Goal: Task Accomplishment & Management: Manage account settings

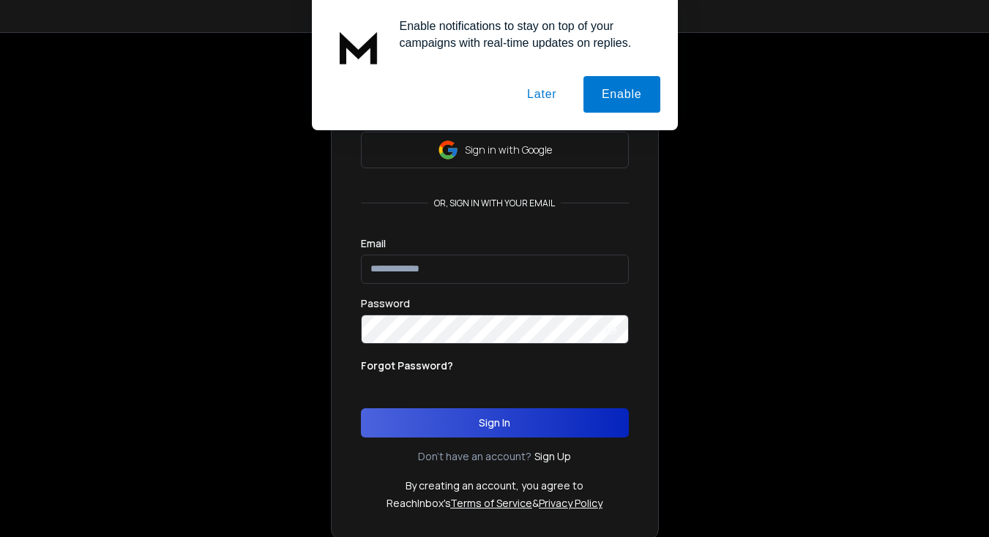
click at [407, 269] on input "email" at bounding box center [495, 269] width 268 height 29
paste input "**********"
type input "**********"
click at [545, 100] on button "Later" at bounding box center [542, 94] width 66 height 37
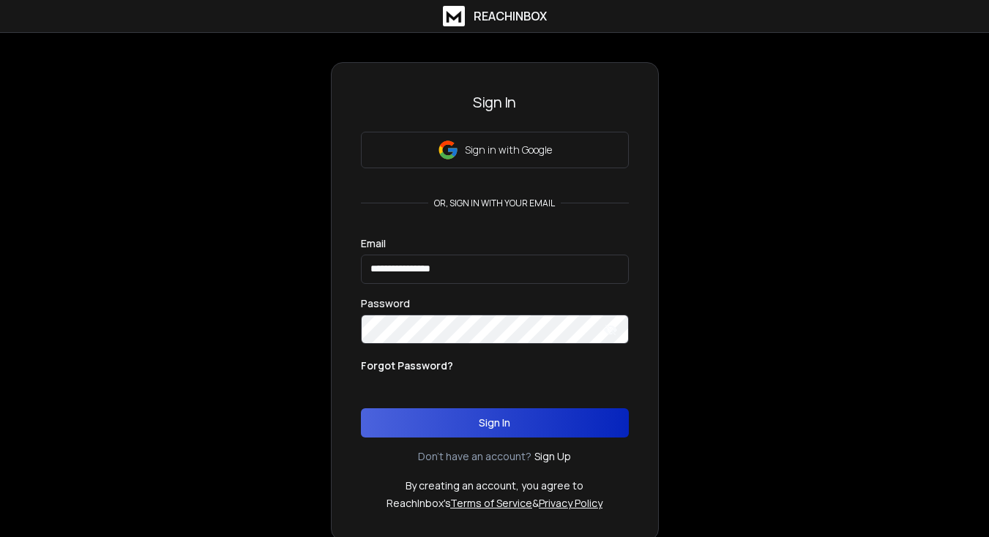
click at [440, 310] on div "Password" at bounding box center [495, 321] width 268 height 45
click at [537, 429] on button "Sign In" at bounding box center [495, 423] width 268 height 29
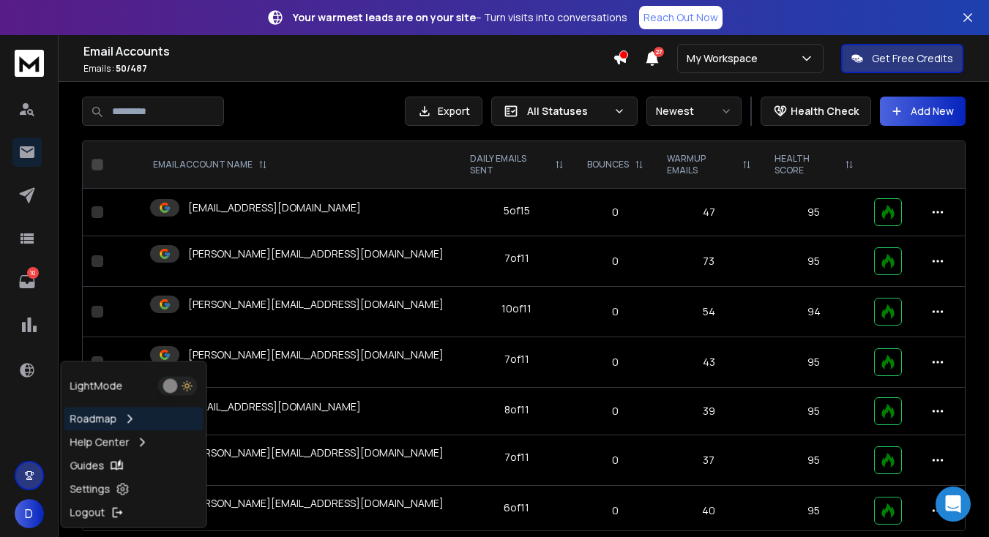
click at [190, 392] on button "button" at bounding box center [178, 386] width 40 height 19
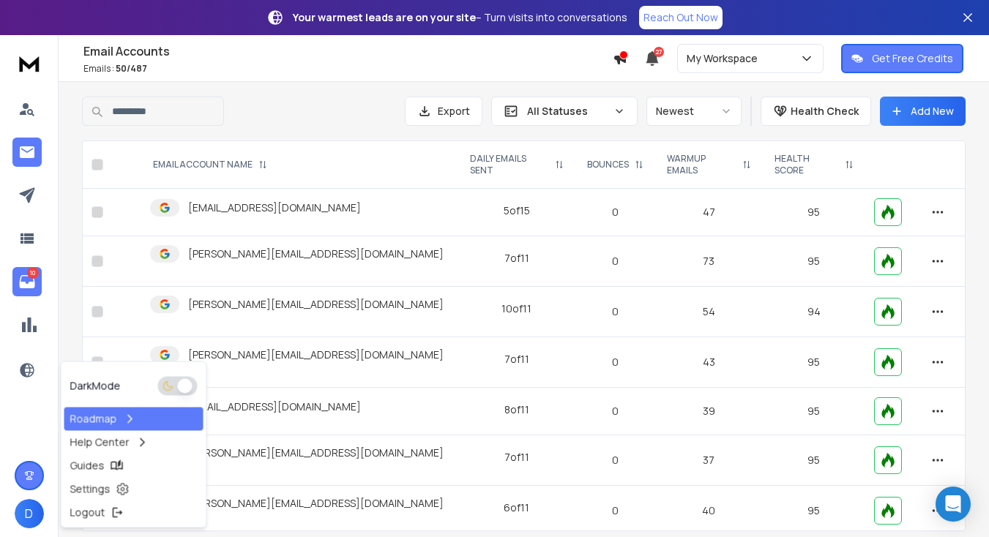
click at [19, 283] on icon at bounding box center [27, 282] width 18 height 18
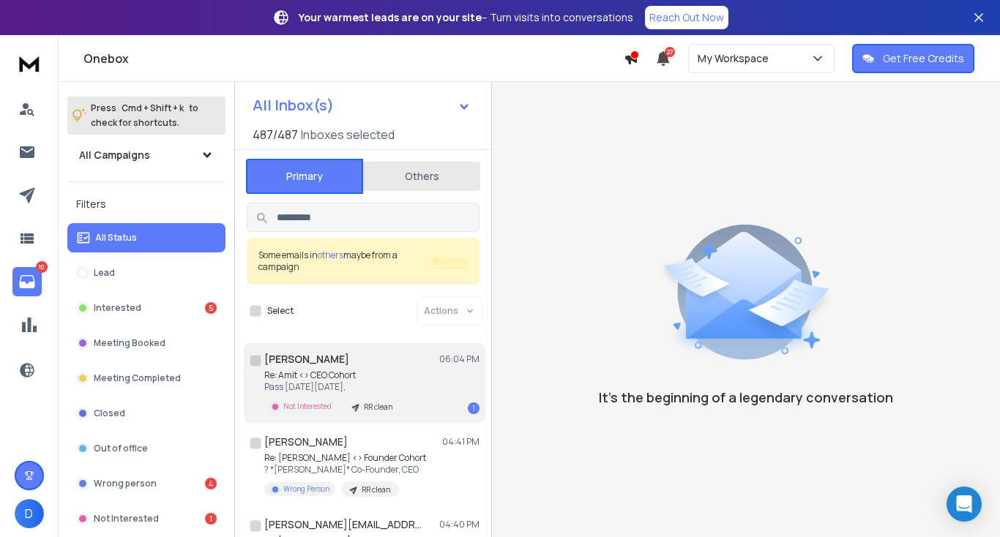
click at [414, 364] on div "Amit Ganjoo 06:04 PM" at bounding box center [371, 359] width 215 height 15
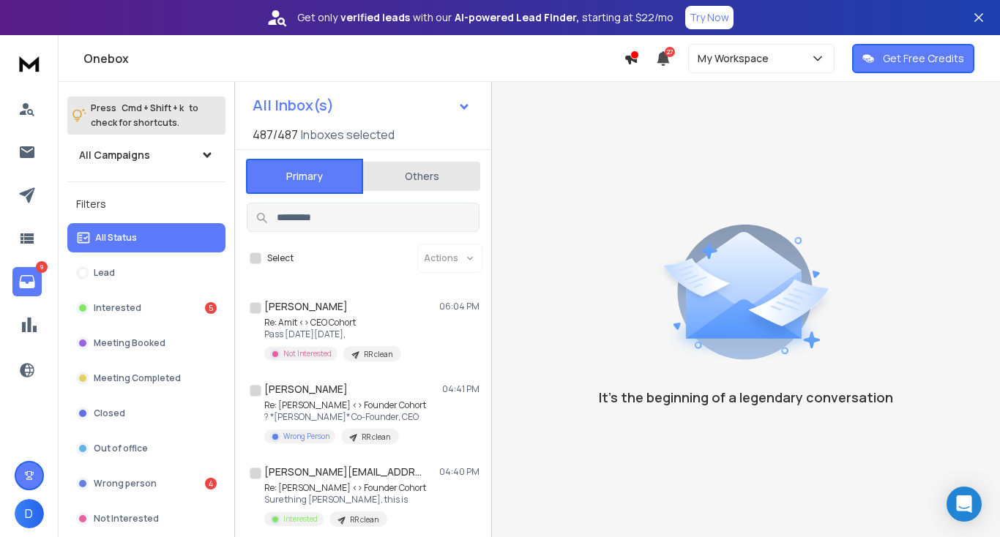
click at [371, 314] on div "Amit Ganjoo 06:04 PM" at bounding box center [371, 306] width 215 height 15
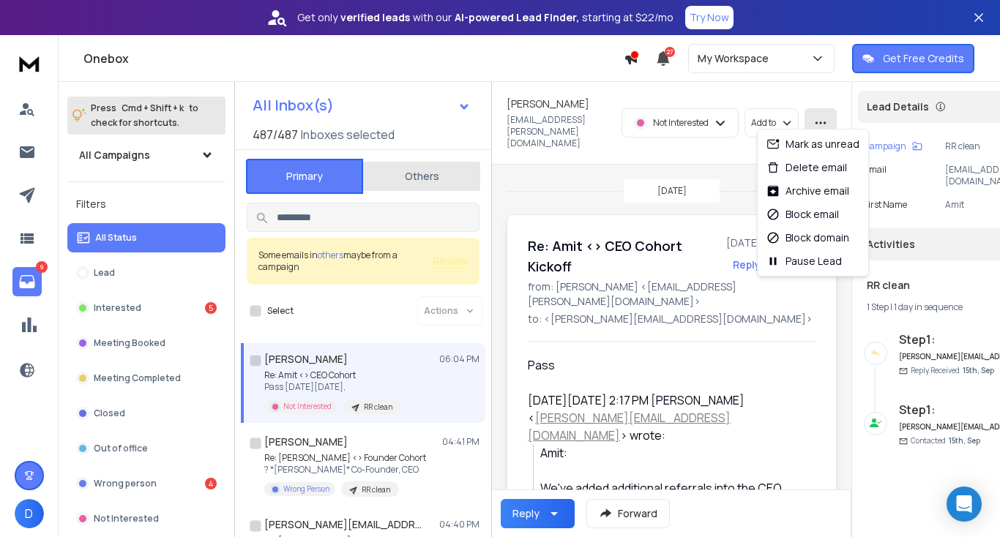
click at [827, 116] on icon "button" at bounding box center [820, 122] width 13 height 13
click at [813, 216] on div "Block email" at bounding box center [803, 214] width 72 height 15
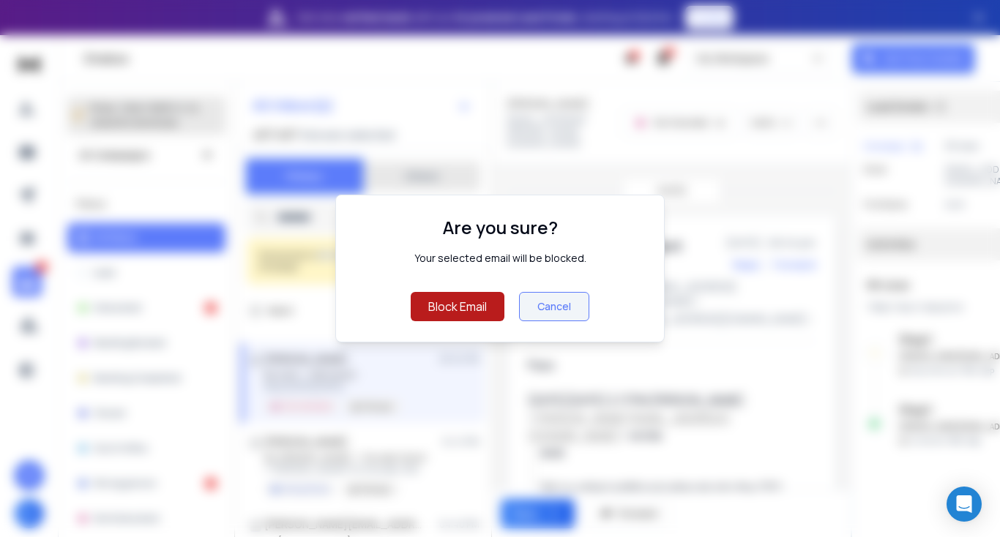
click at [435, 308] on button "Block Email" at bounding box center [458, 306] width 94 height 29
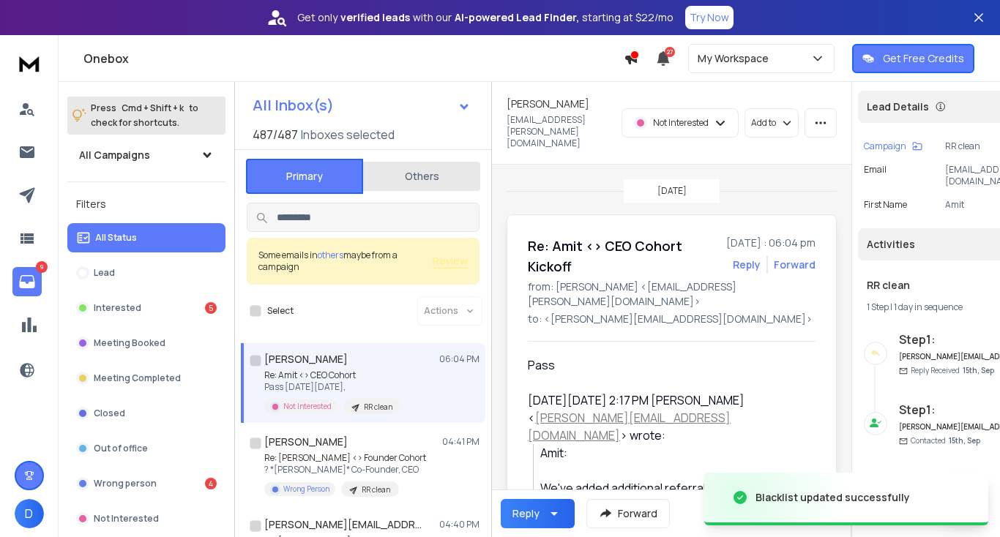
click at [852, 128] on div "Amit Ganjoo Amit Ganjoo amit.ganjoo@gmail.com Not Interested Add to Not Interes…" at bounding box center [672, 123] width 360 height 83
click at [837, 120] on button "button" at bounding box center [821, 122] width 32 height 29
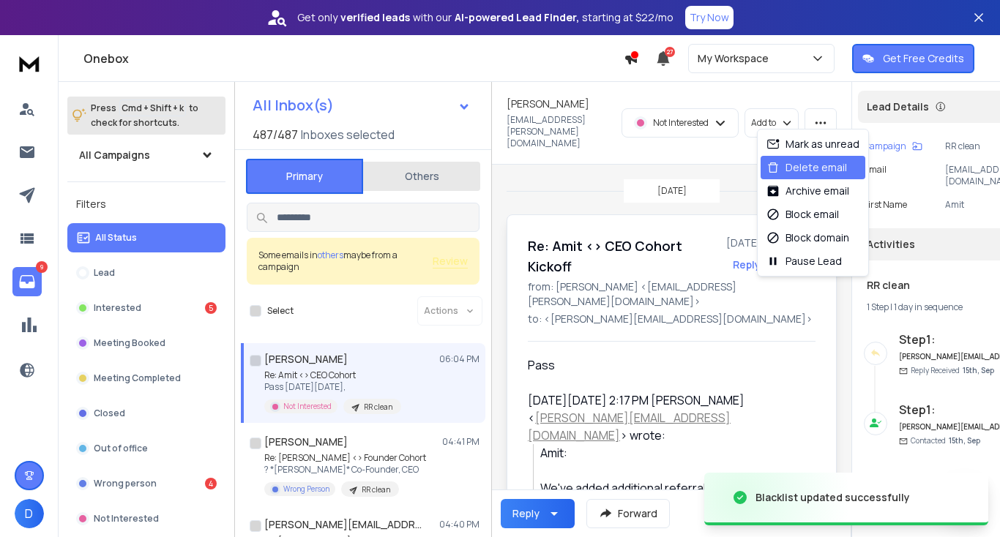
click at [826, 163] on div "Delete email" at bounding box center [807, 167] width 81 height 15
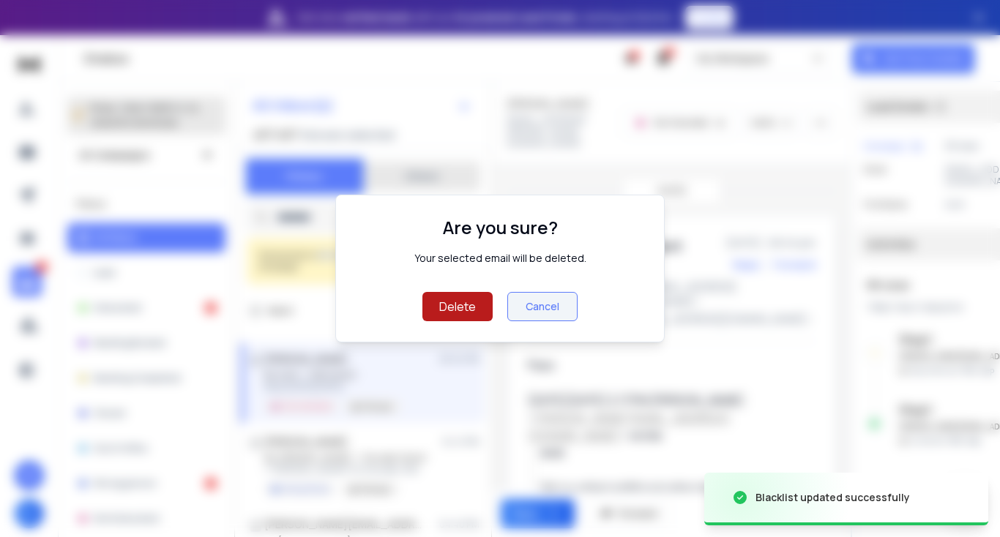
click at [436, 305] on button "Delete" at bounding box center [457, 306] width 70 height 29
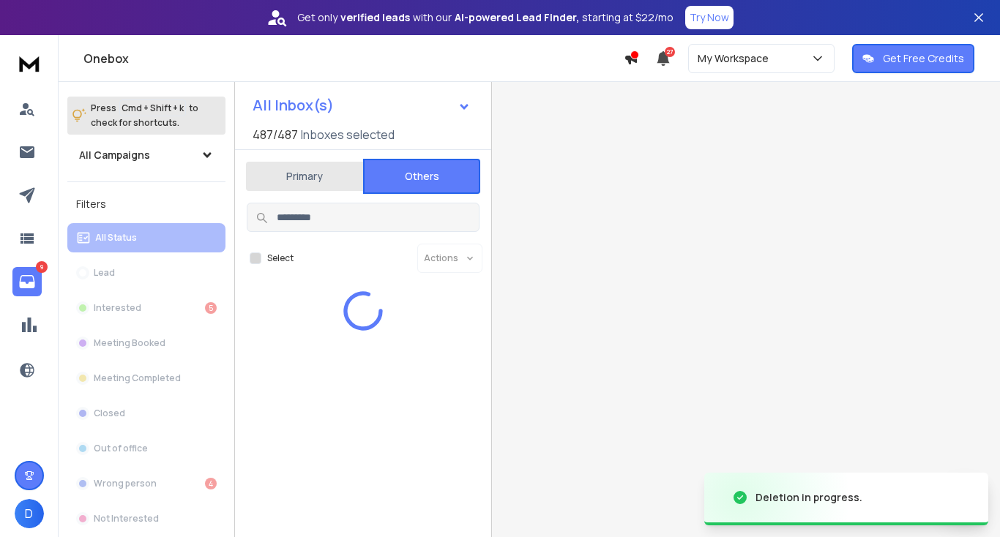
click at [411, 179] on button "Others" at bounding box center [421, 176] width 117 height 35
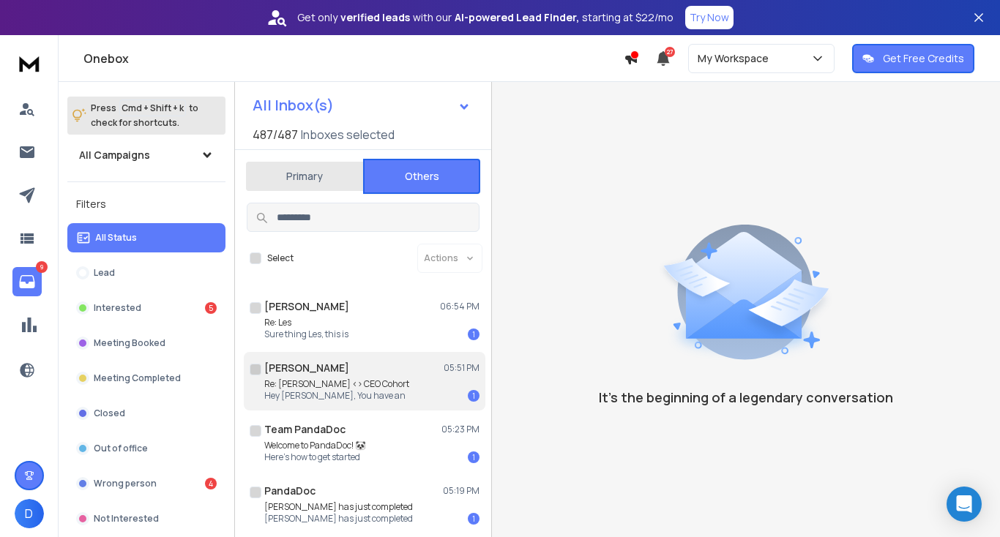
click at [394, 394] on div "Re: Frederike <> CEO Cohort Hey Jonathan, You have an 1" at bounding box center [371, 390] width 215 height 23
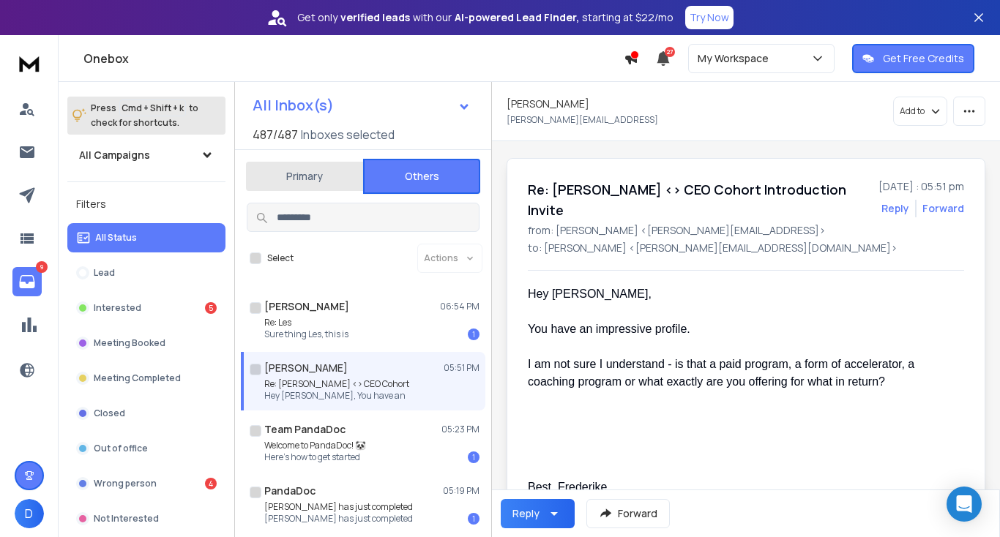
scroll to position [66, 0]
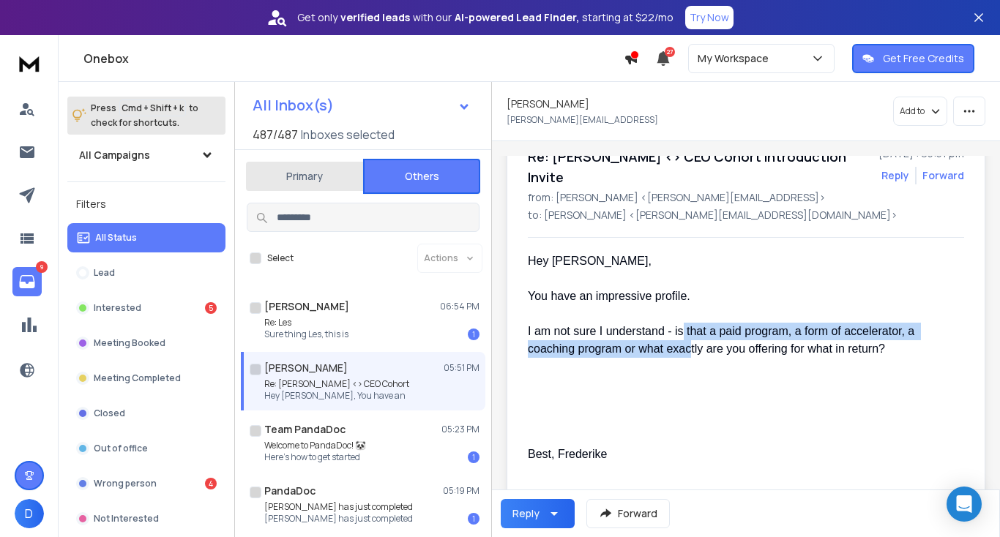
drag, startPoint x: 682, startPoint y: 384, endPoint x: 690, endPoint y: 401, distance: 18.7
click at [690, 358] on div "I am not sure I understand - is that a paid program, a form of accelerator, a c…" at bounding box center [740, 340] width 425 height 35
click at [778, 358] on div "I am not sure I understand - is that a paid program, a form of accelerator, a c…" at bounding box center [740, 340] width 425 height 35
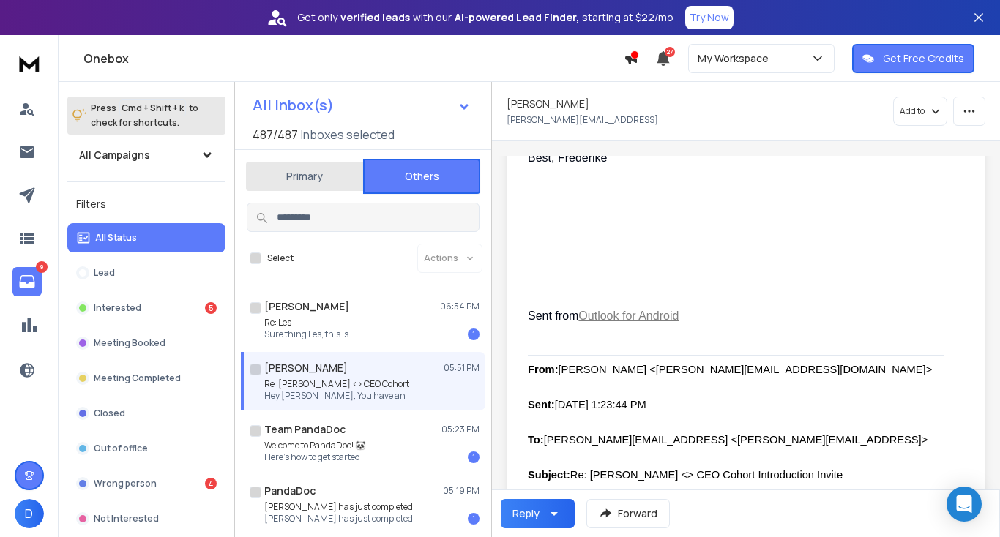
scroll to position [0, 0]
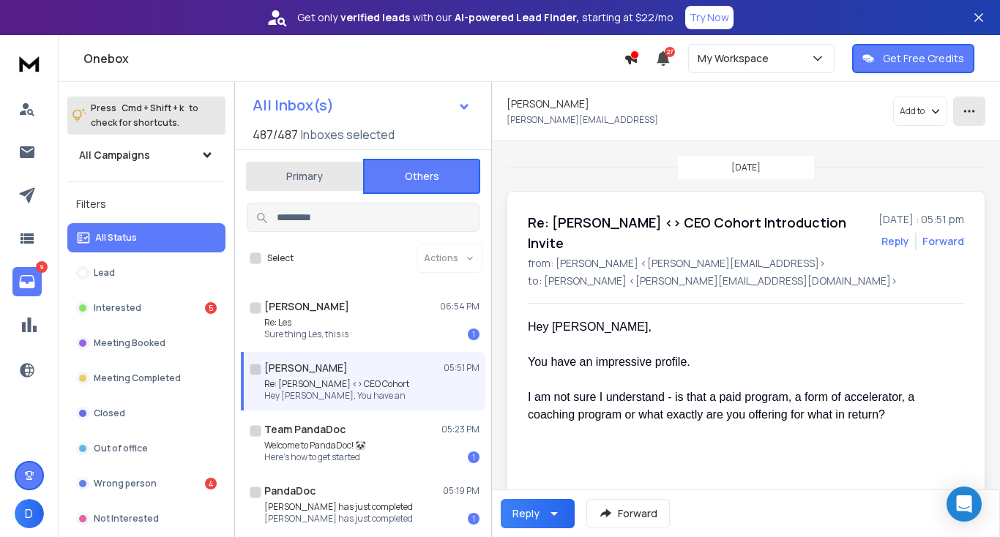
click at [974, 112] on icon "button" at bounding box center [969, 111] width 11 height 2
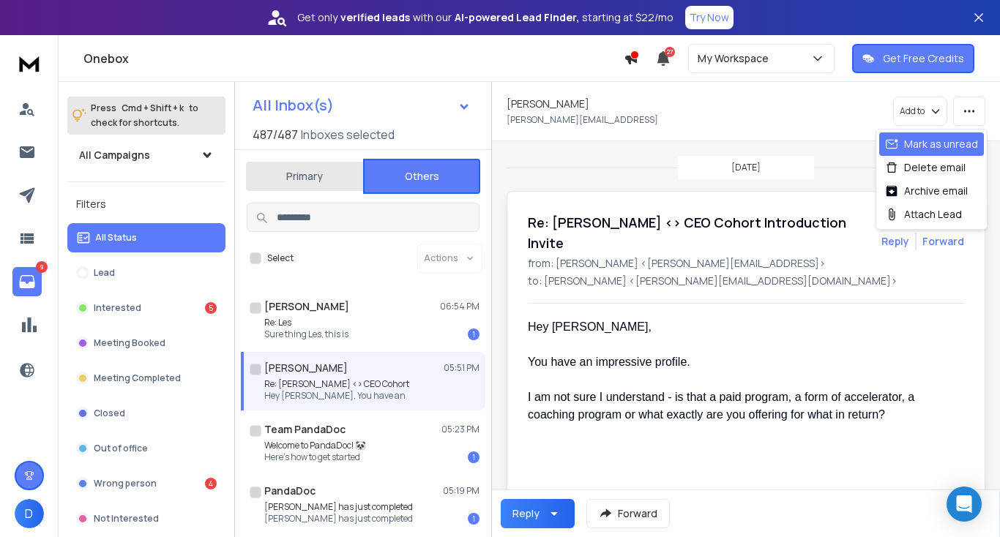
click at [937, 146] on div "Mark as unread" at bounding box center [931, 144] width 93 height 15
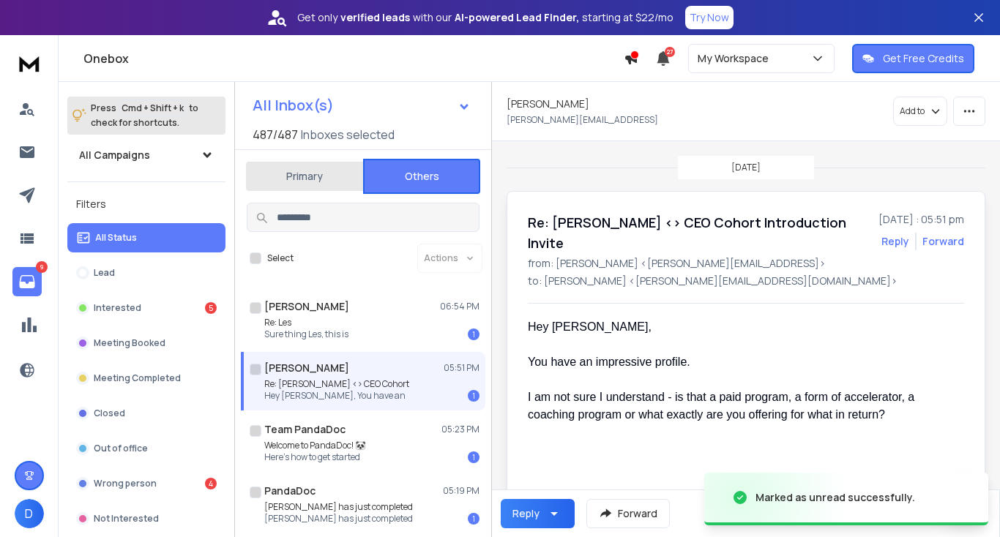
click at [302, 165] on button "Primary" at bounding box center [304, 176] width 117 height 32
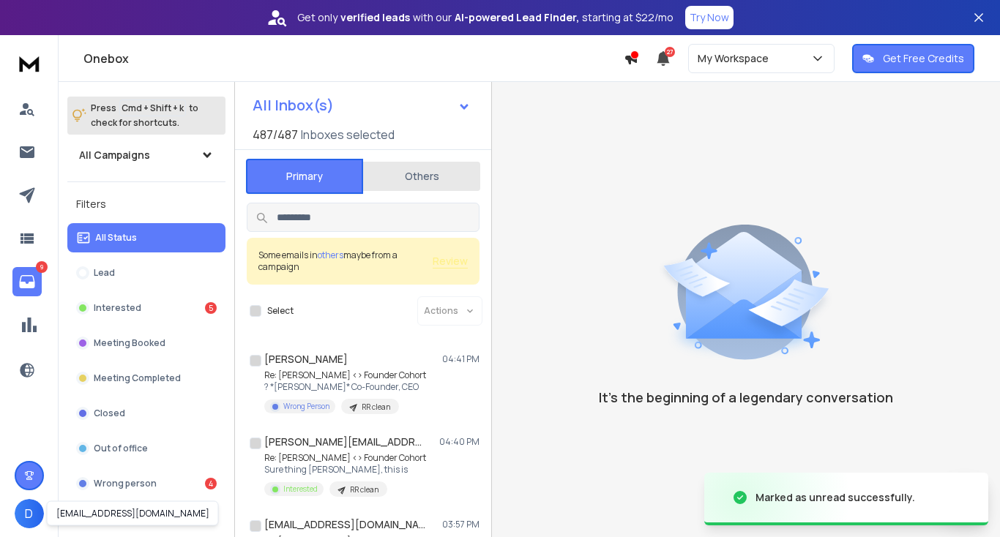
click at [30, 511] on span "D" at bounding box center [29, 513] width 29 height 29
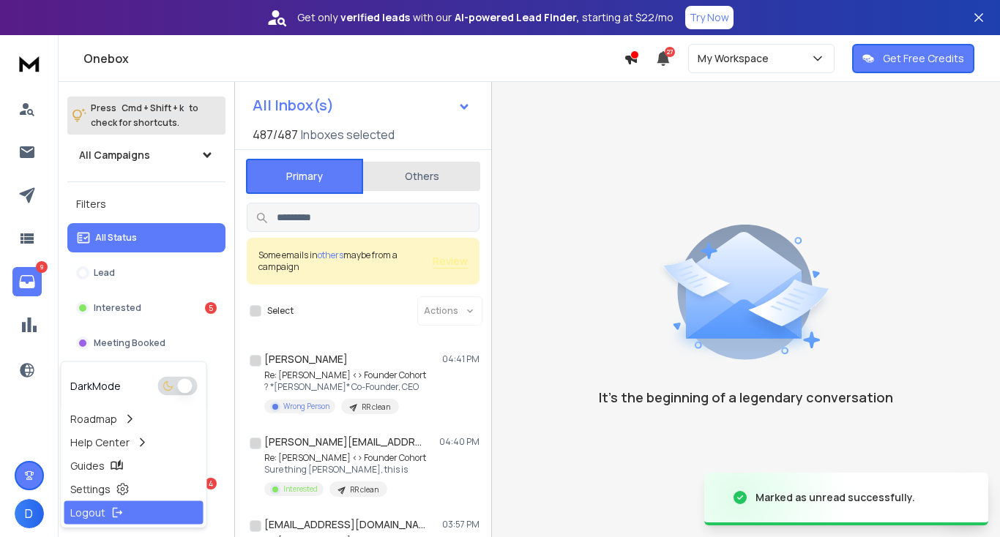
click at [109, 504] on div "Logout" at bounding box center [133, 513] width 139 height 23
